Goal: Task Accomplishment & Management: Use online tool/utility

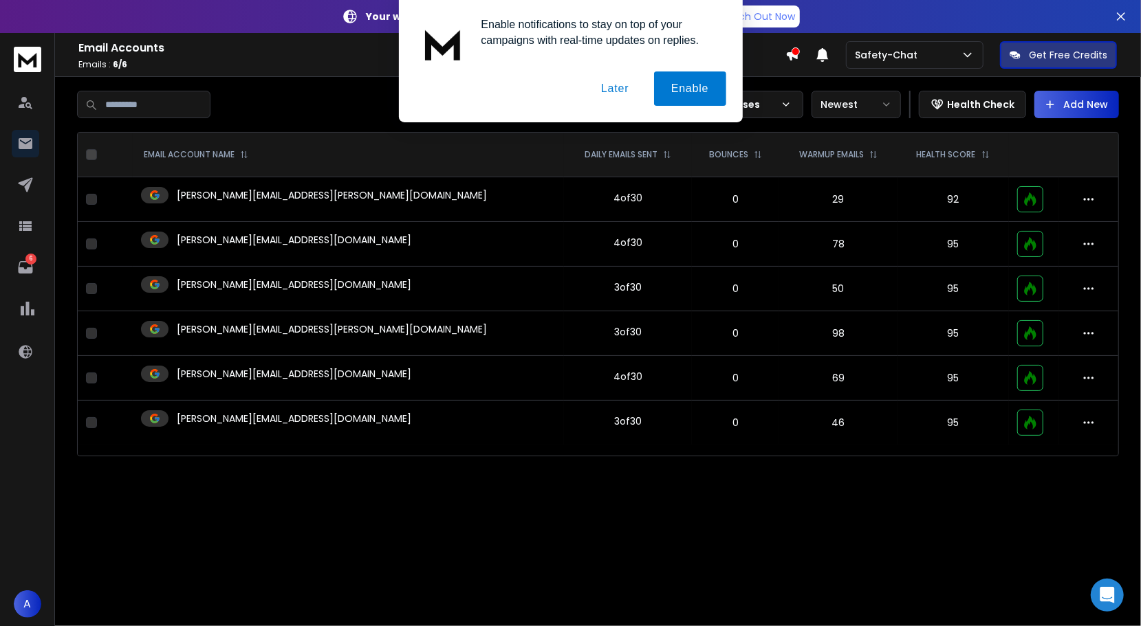
click at [628, 88] on button "Later" at bounding box center [615, 89] width 62 height 34
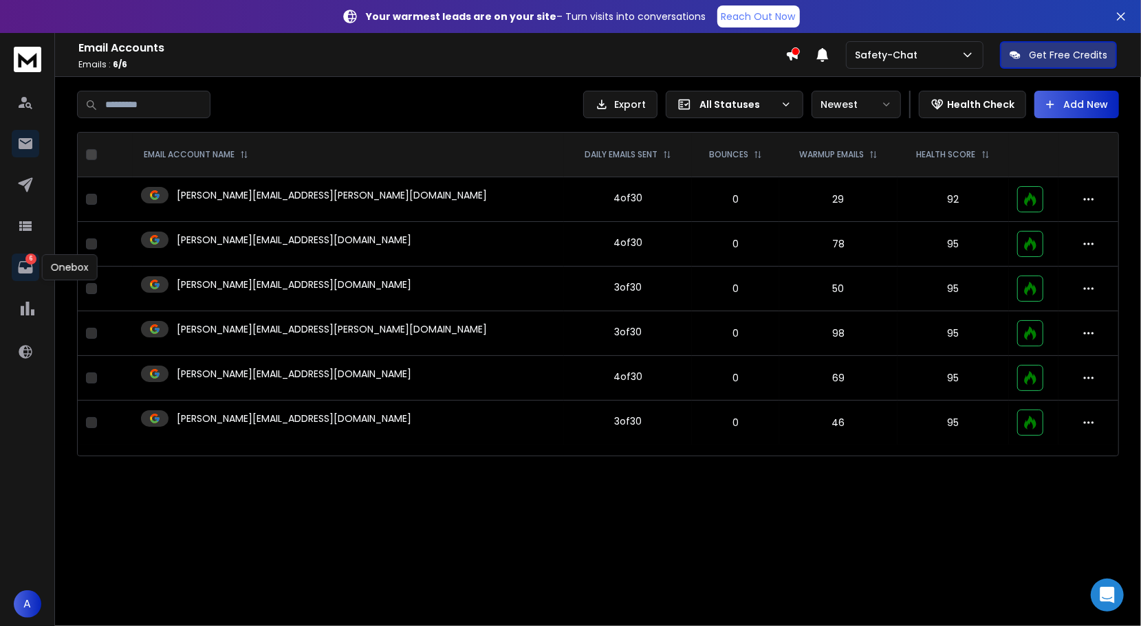
click at [21, 262] on icon at bounding box center [25, 267] width 14 height 12
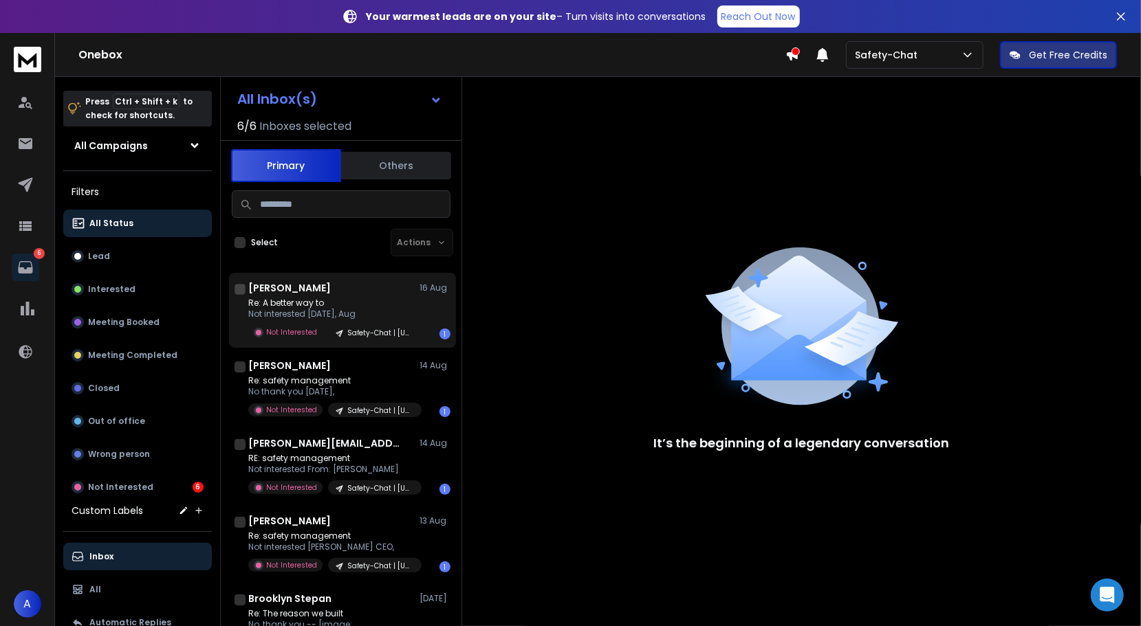
click at [335, 314] on p "Not interested [DATE], Aug" at bounding box center [330, 314] width 165 height 11
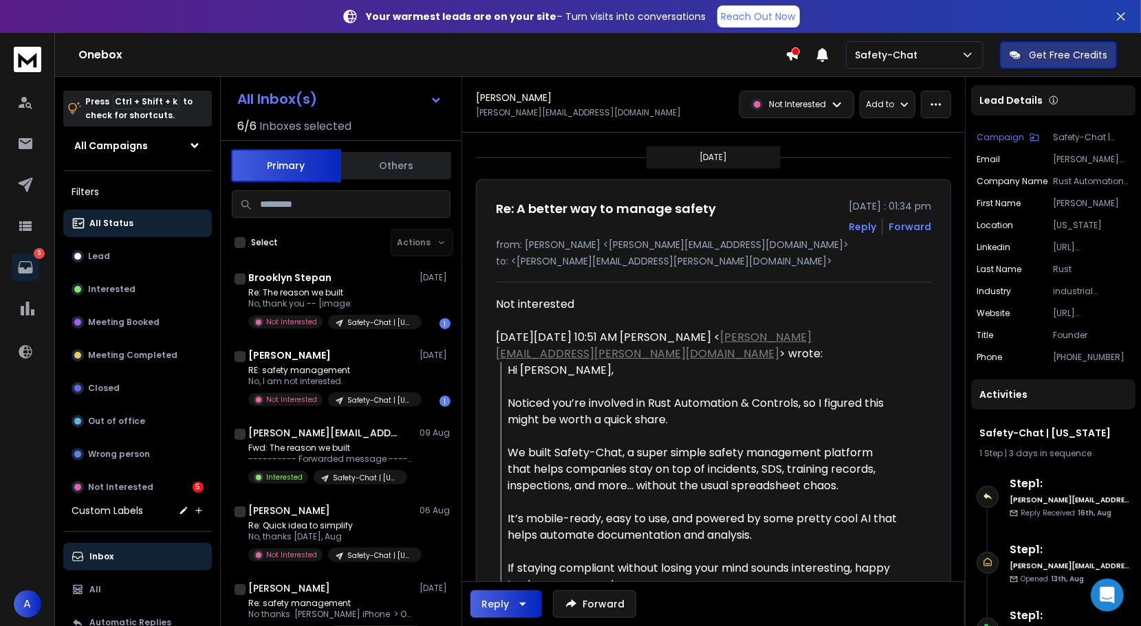
scroll to position [413, 0]
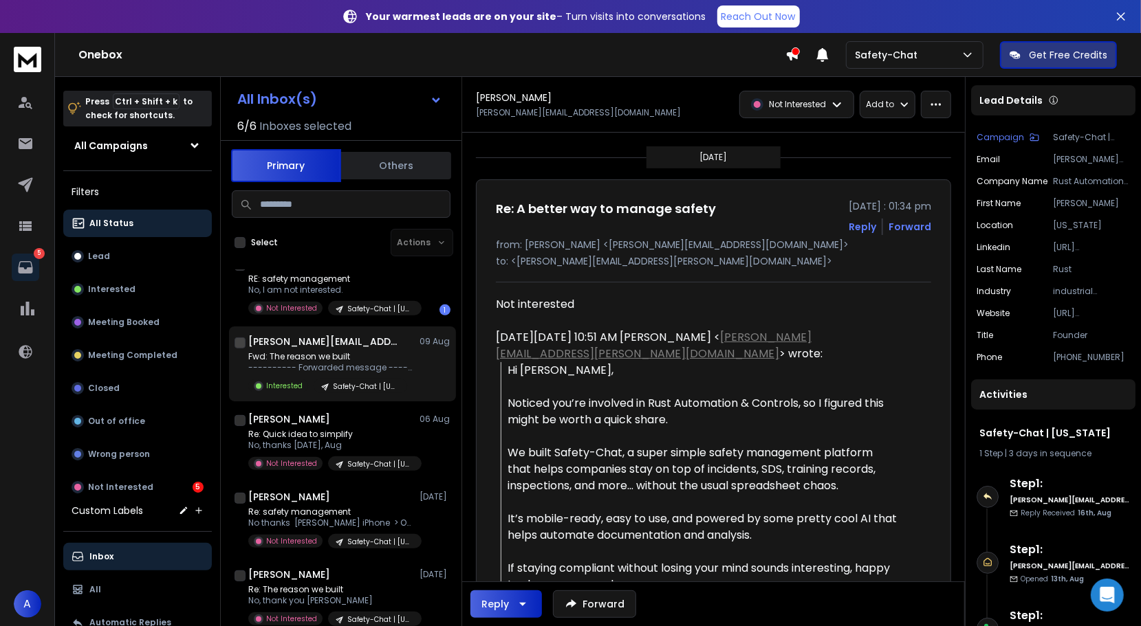
click at [357, 351] on div "[PERSON_NAME][EMAIL_ADDRESS][PERSON_NAME][DOMAIN_NAME] +1 [DATE] Fwd: The reaso…" at bounding box center [349, 364] width 202 height 58
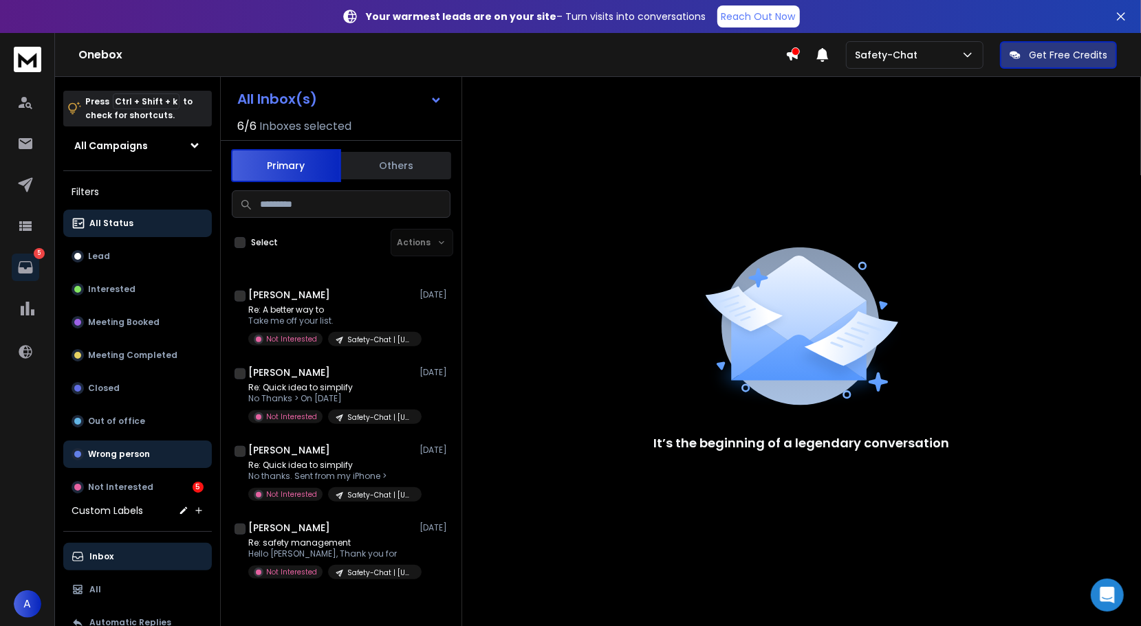
scroll to position [847, 0]
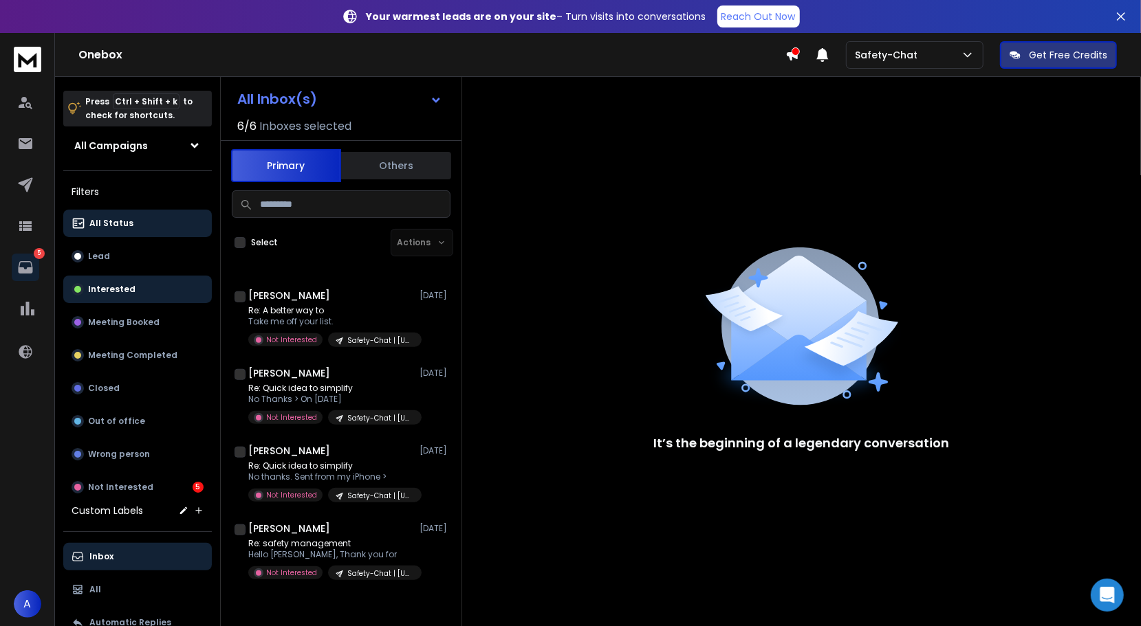
click at [124, 295] on div "Interested" at bounding box center [104, 289] width 64 height 12
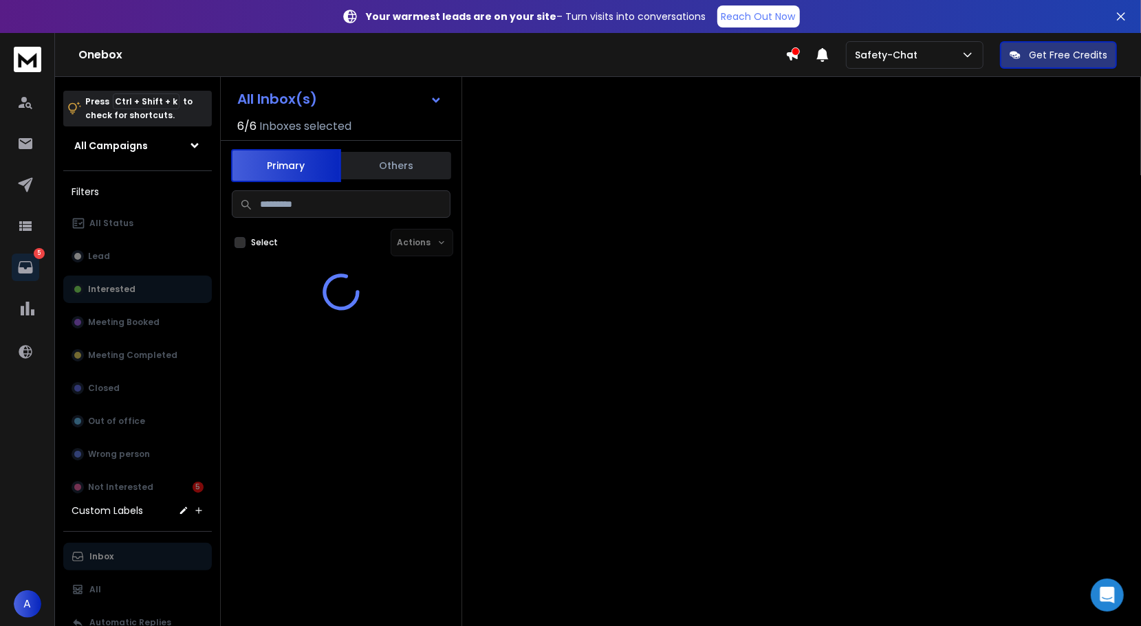
scroll to position [0, 0]
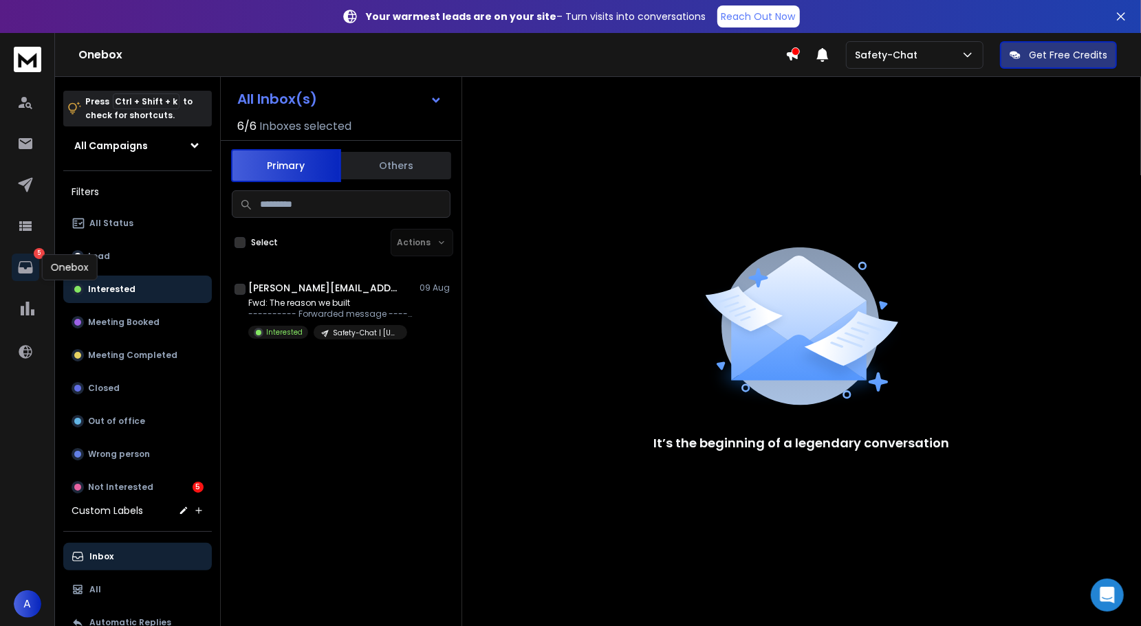
click at [30, 264] on icon at bounding box center [25, 267] width 14 height 12
